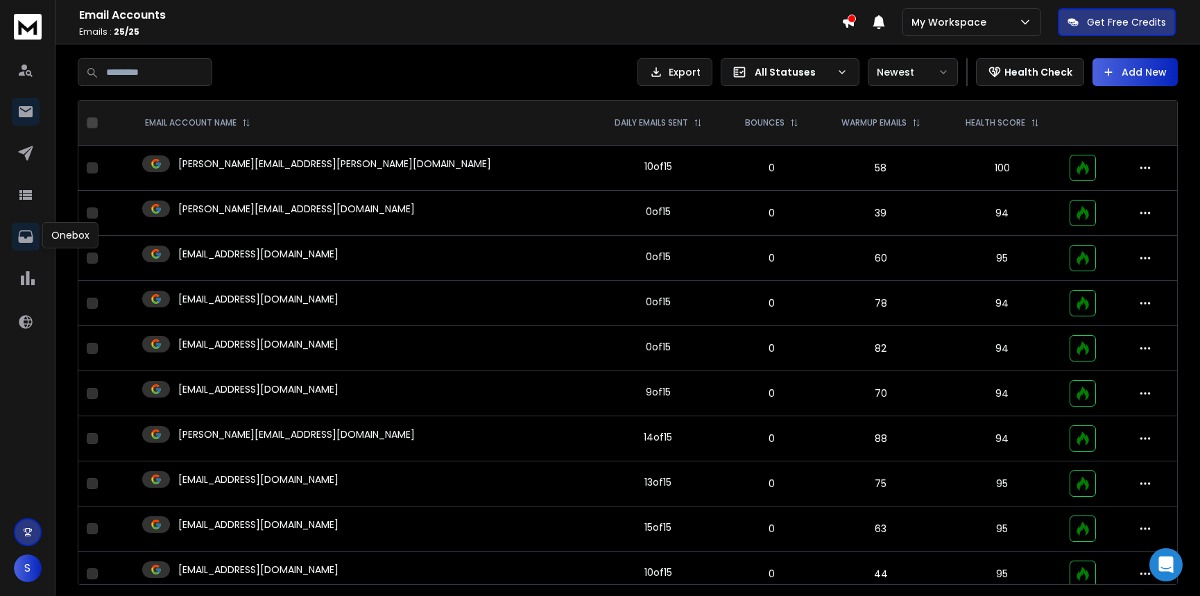
click at [19, 232] on icon at bounding box center [25, 236] width 15 height 12
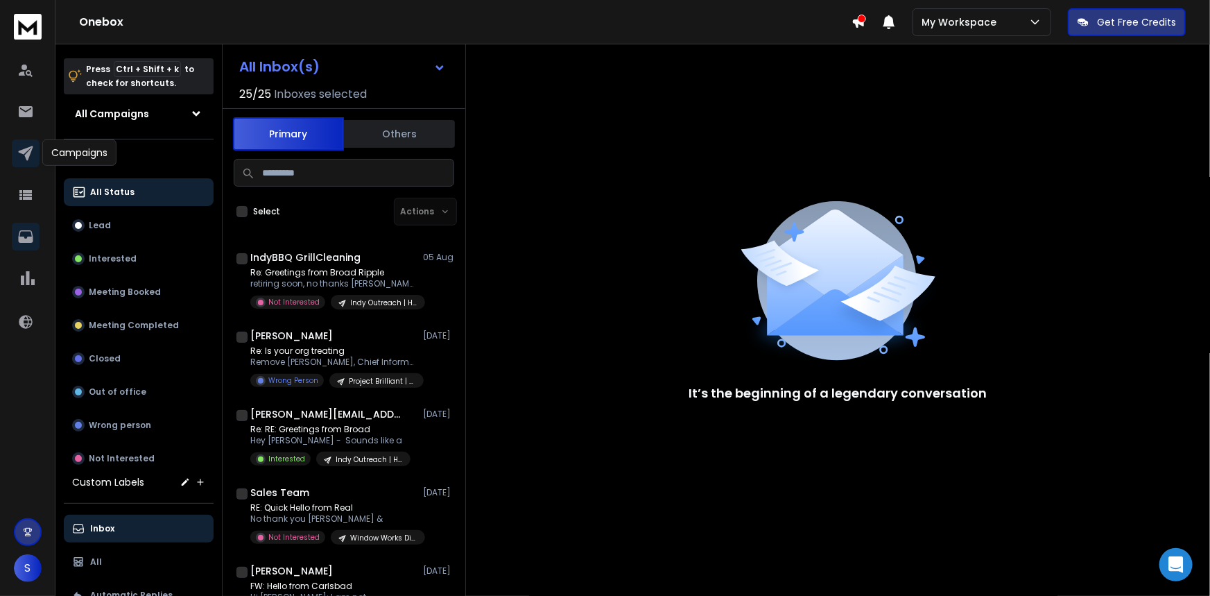
click at [28, 156] on icon at bounding box center [25, 153] width 15 height 15
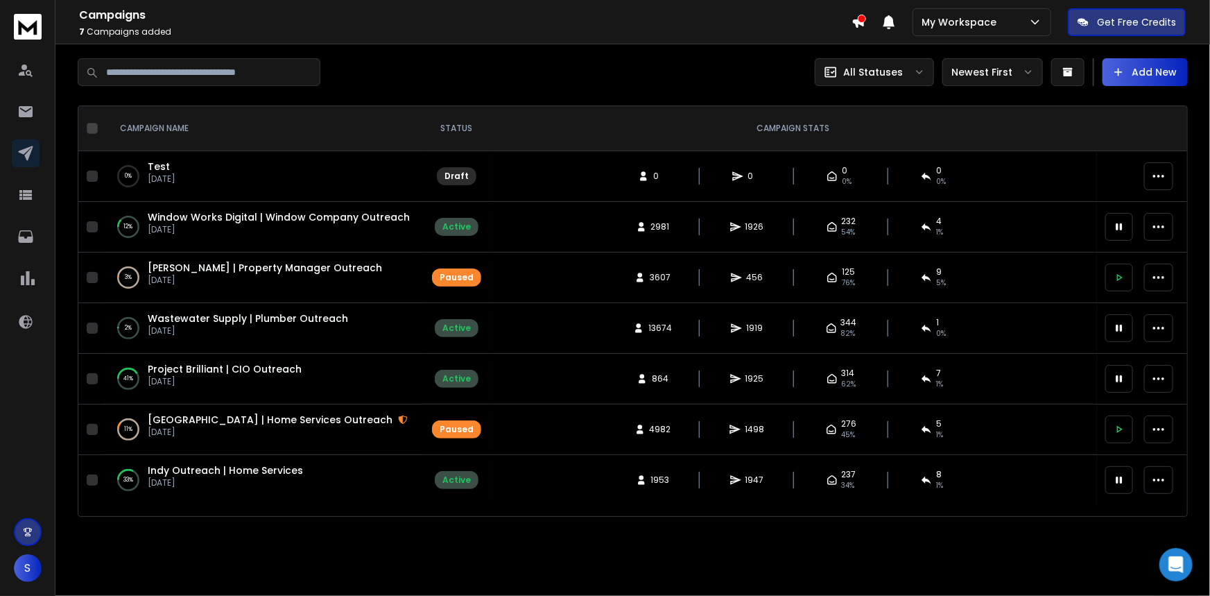
click at [260, 419] on span "[GEOGRAPHIC_DATA] | Home Services Outreach" at bounding box center [270, 420] width 245 height 14
